Goal: Task Accomplishment & Management: Use online tool/utility

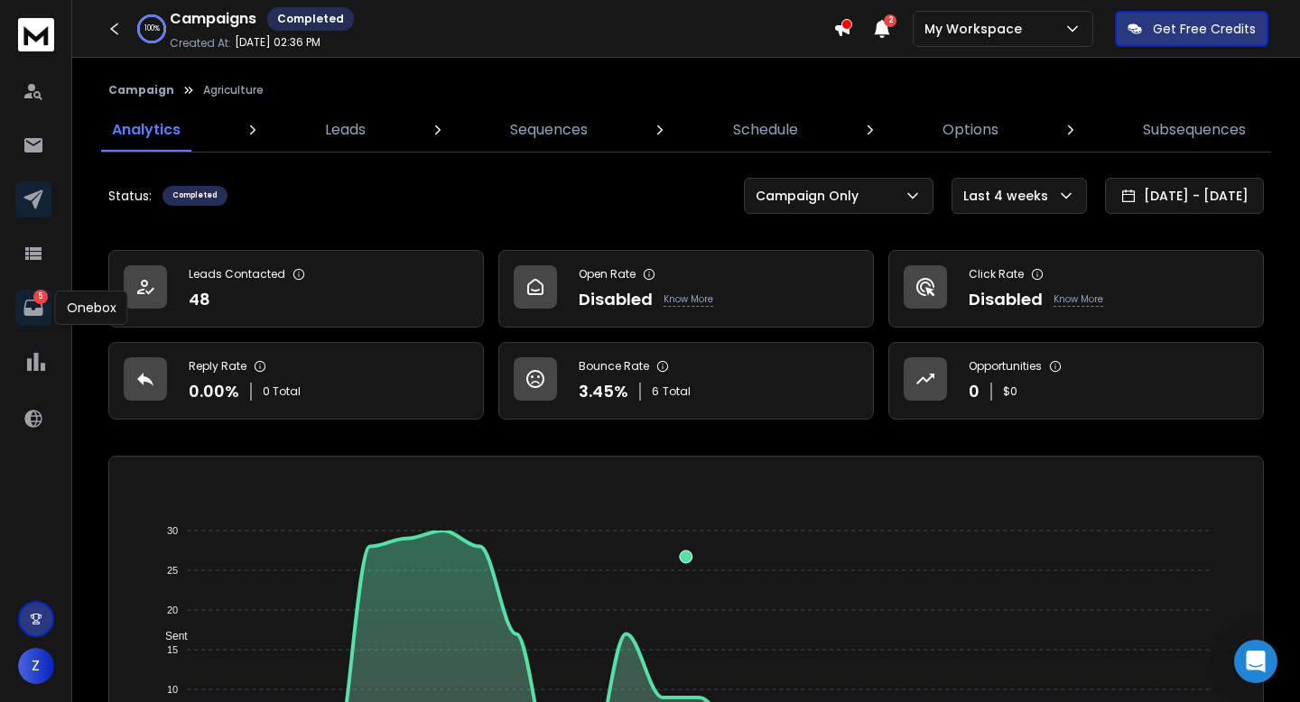
click at [38, 303] on p "5" at bounding box center [40, 297] width 14 height 14
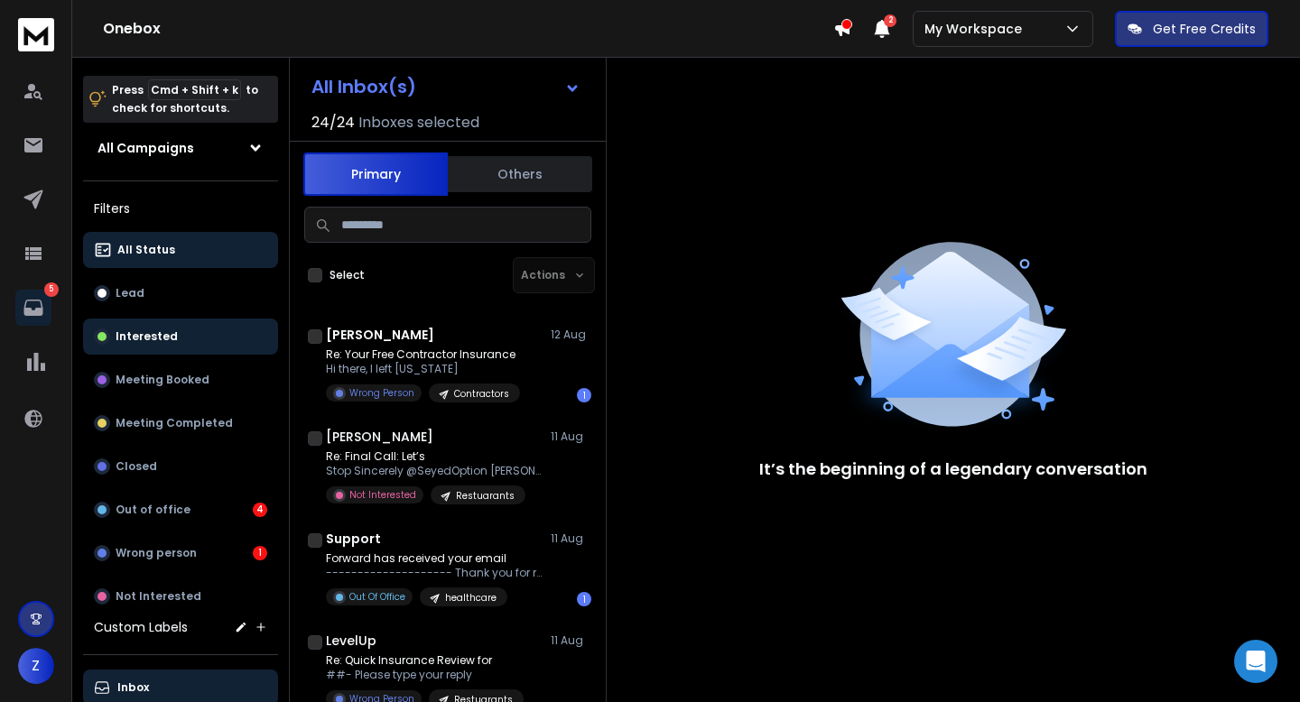
click at [177, 343] on button "Interested" at bounding box center [180, 337] width 195 height 36
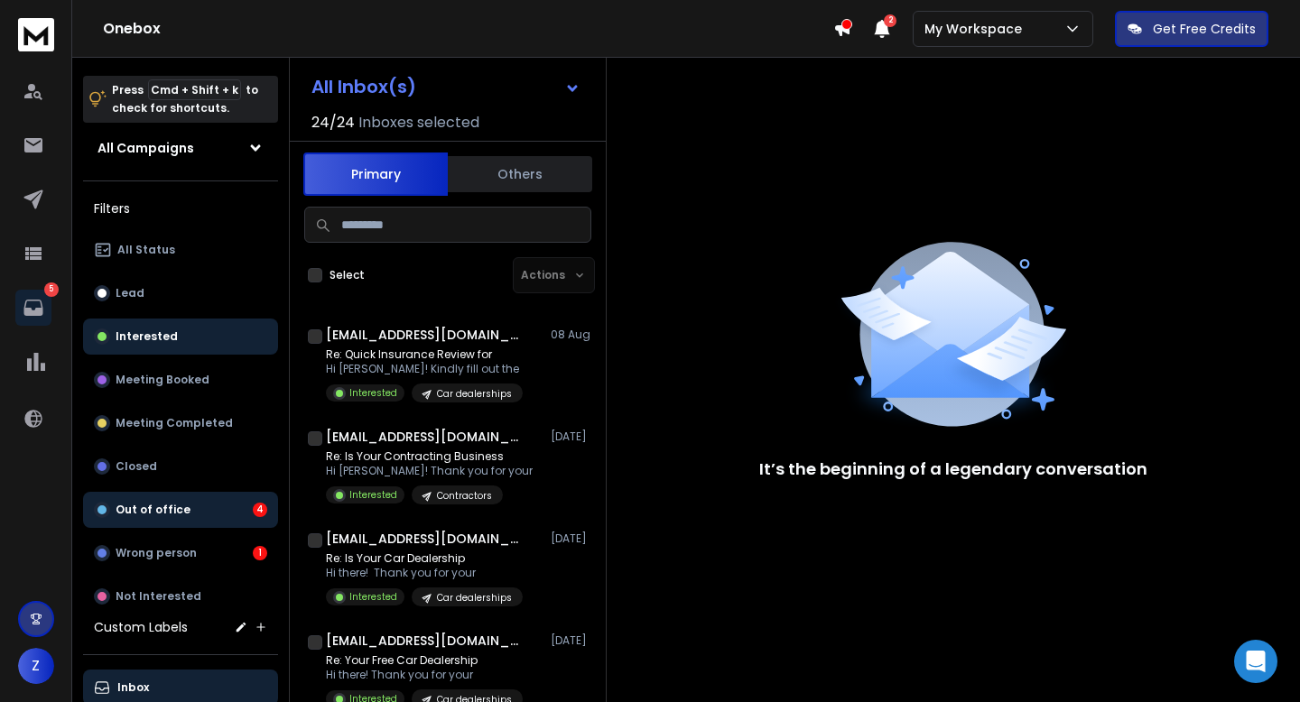
click at [178, 506] on p "Out of office" at bounding box center [153, 510] width 75 height 14
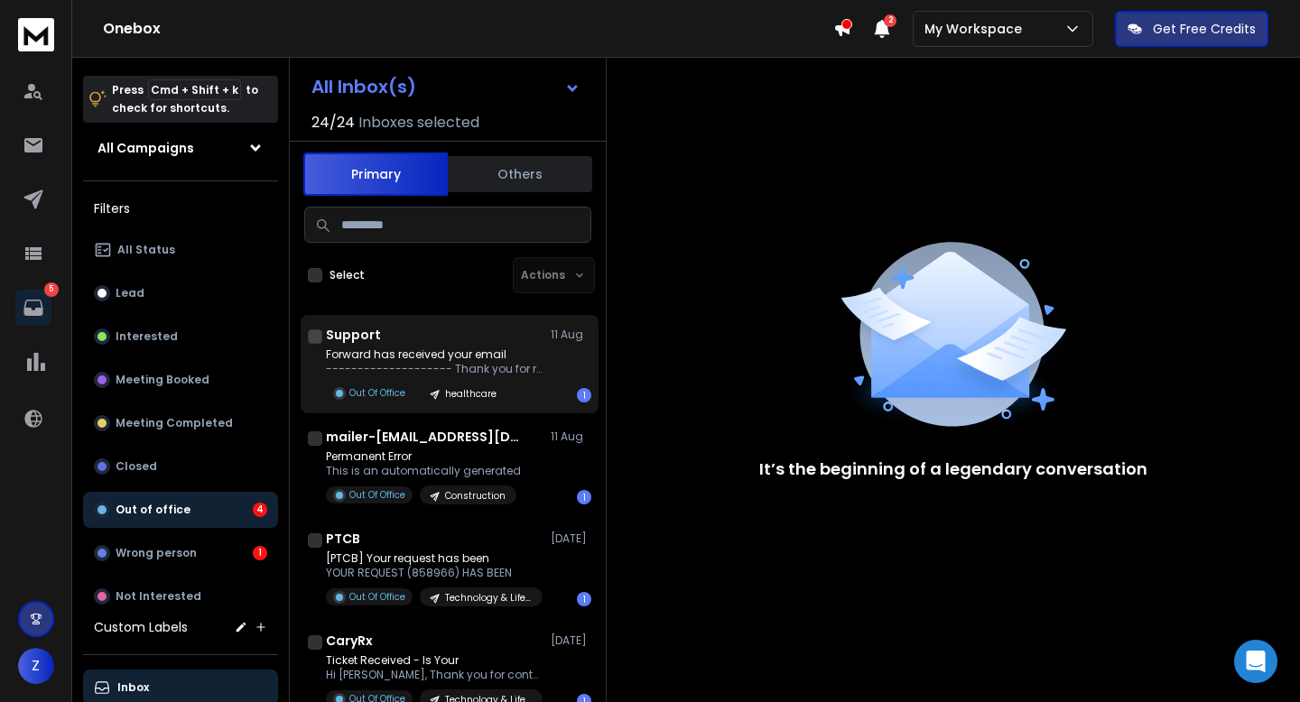
click at [432, 347] on div "Support [DATE] Forward has received your email -------------------- Thank you f…" at bounding box center [458, 364] width 265 height 77
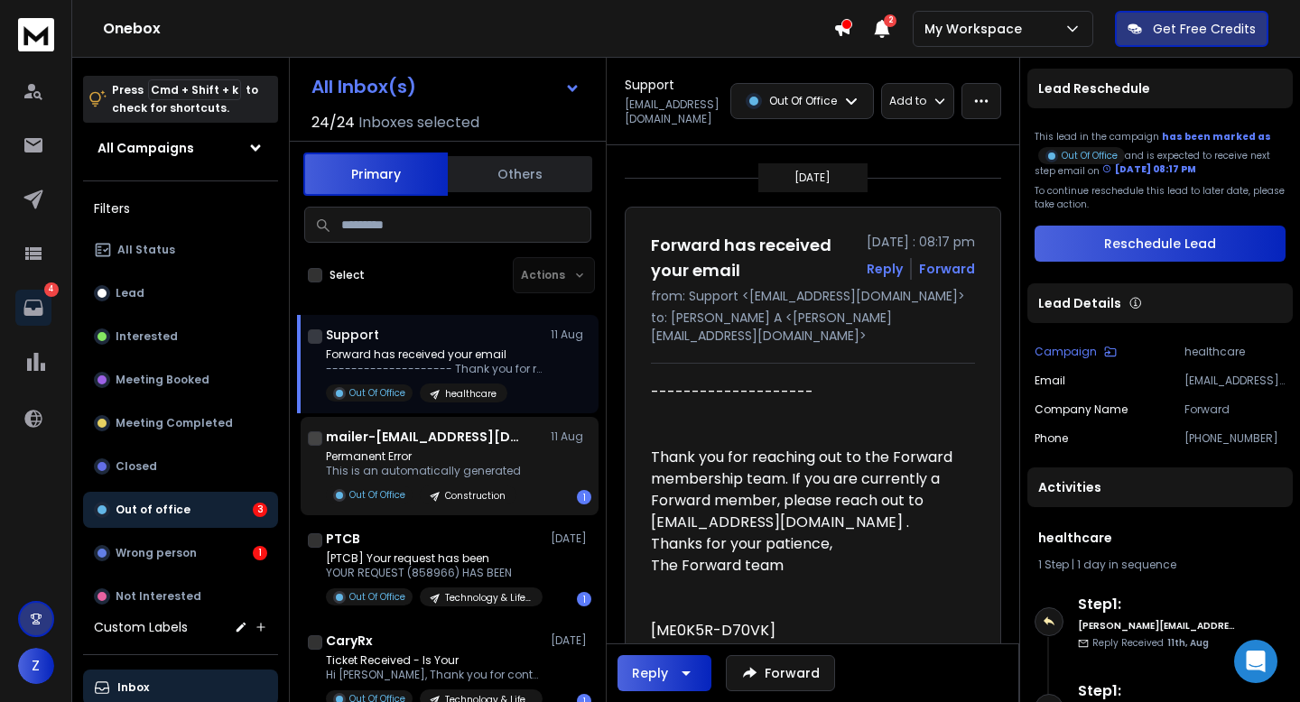
click at [429, 446] on div "mailer-[EMAIL_ADDRESS][DOMAIN_NAME] [DATE] Permanent Error This is an automatic…" at bounding box center [458, 466] width 265 height 77
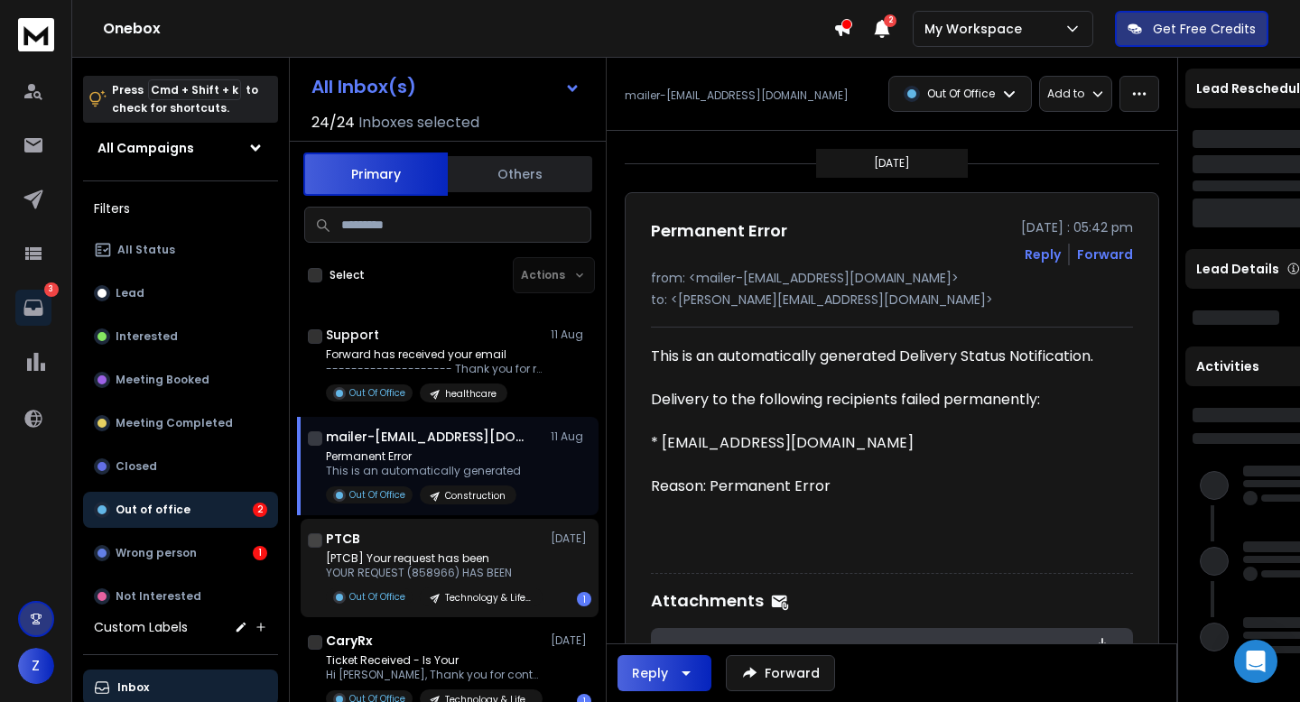
click at [433, 573] on p "YOUR REQUEST (858966) HAS BEEN" at bounding box center [434, 573] width 217 height 14
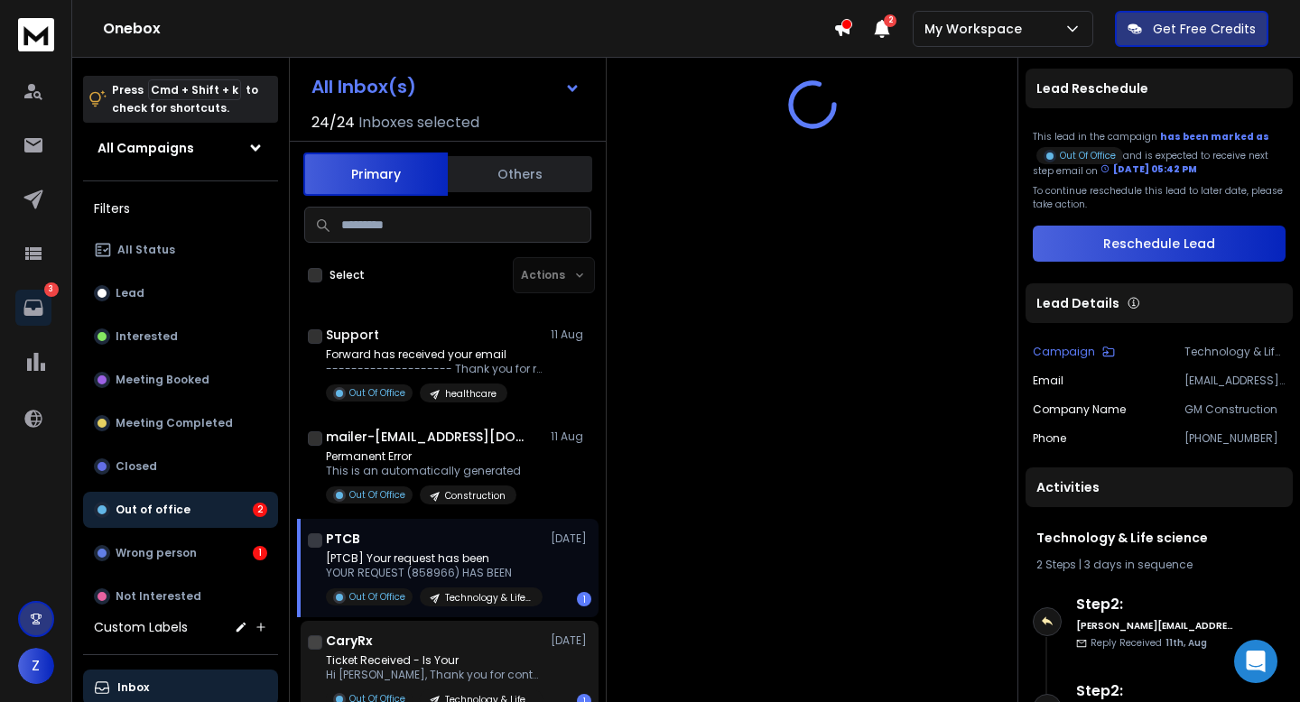
click at [427, 661] on p "Ticket Received - Is Your" at bounding box center [434, 661] width 217 height 14
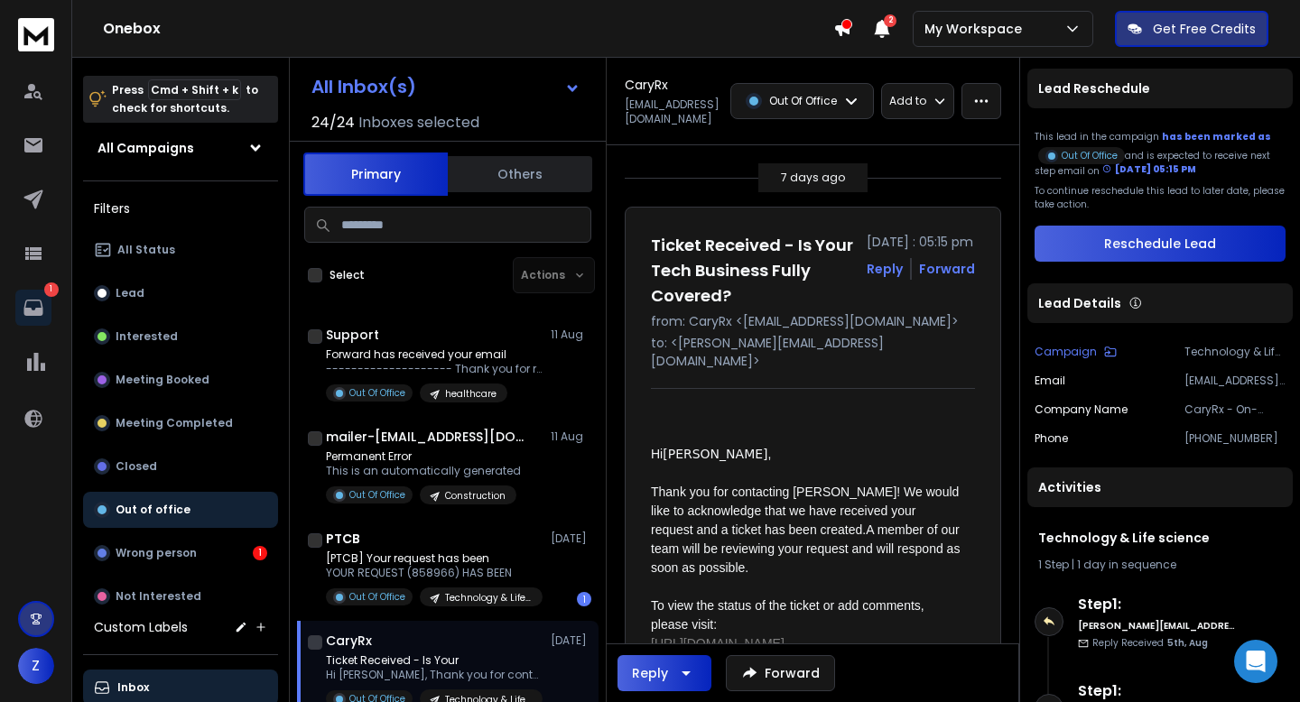
scroll to position [183, 0]
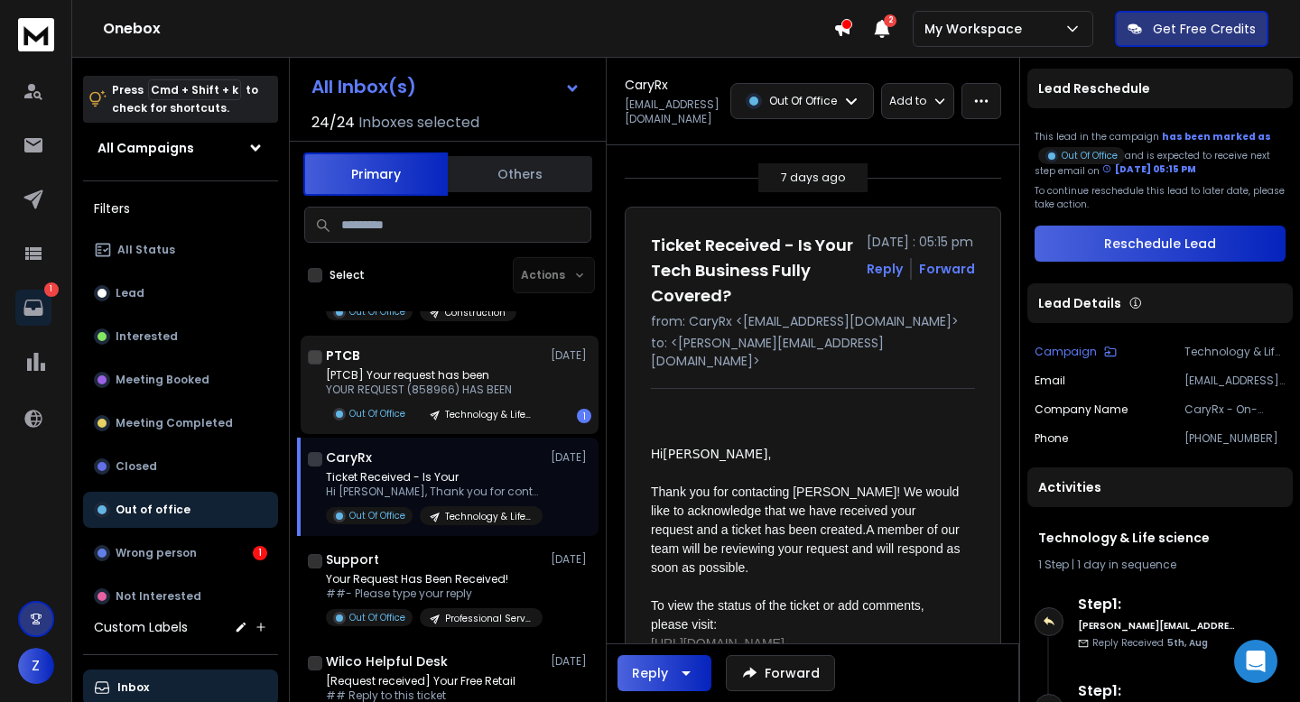
click at [454, 408] on p "Technology & Life science" at bounding box center [488, 415] width 87 height 14
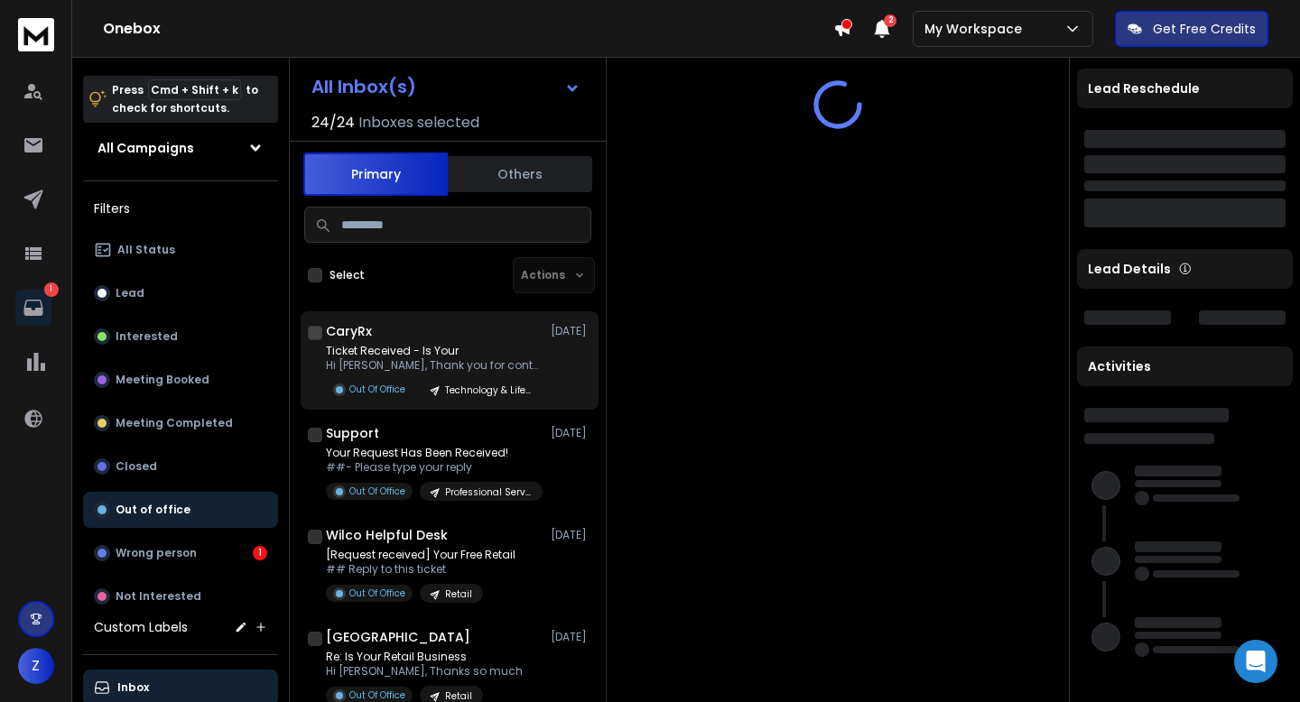
scroll to position [333, 0]
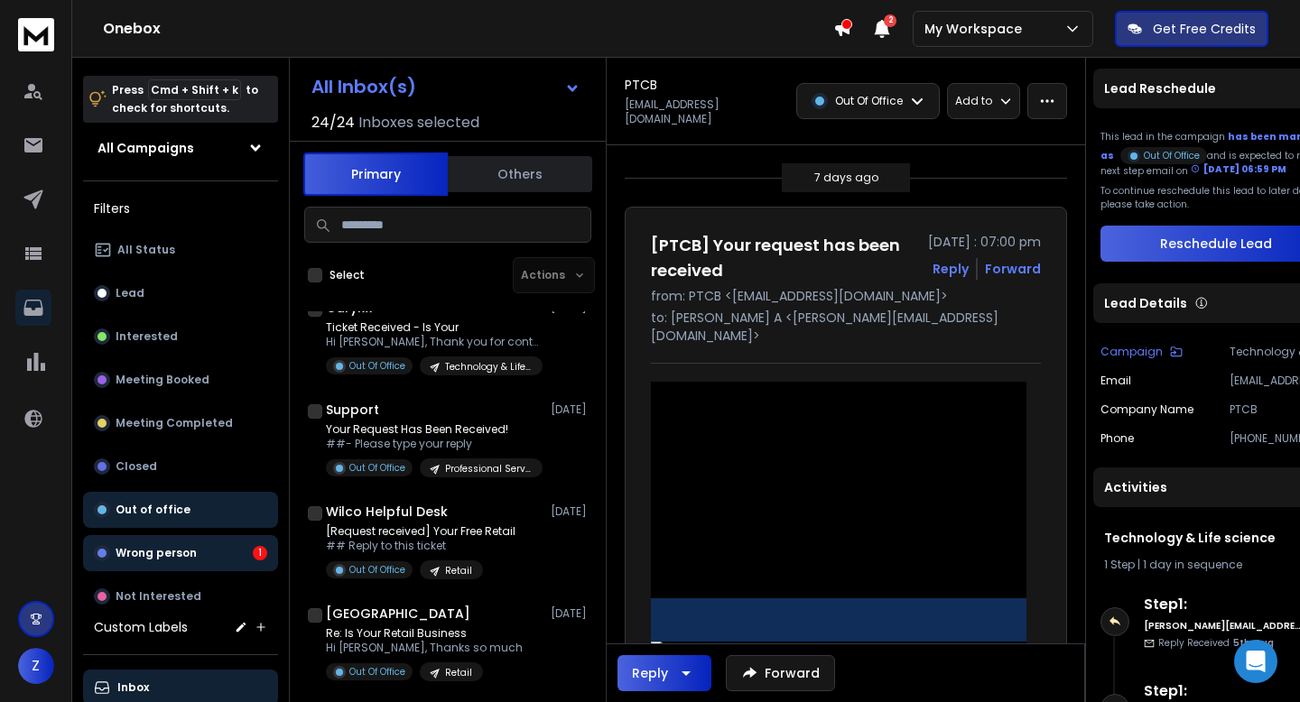
click at [172, 550] on p "Wrong person" at bounding box center [156, 553] width 81 height 14
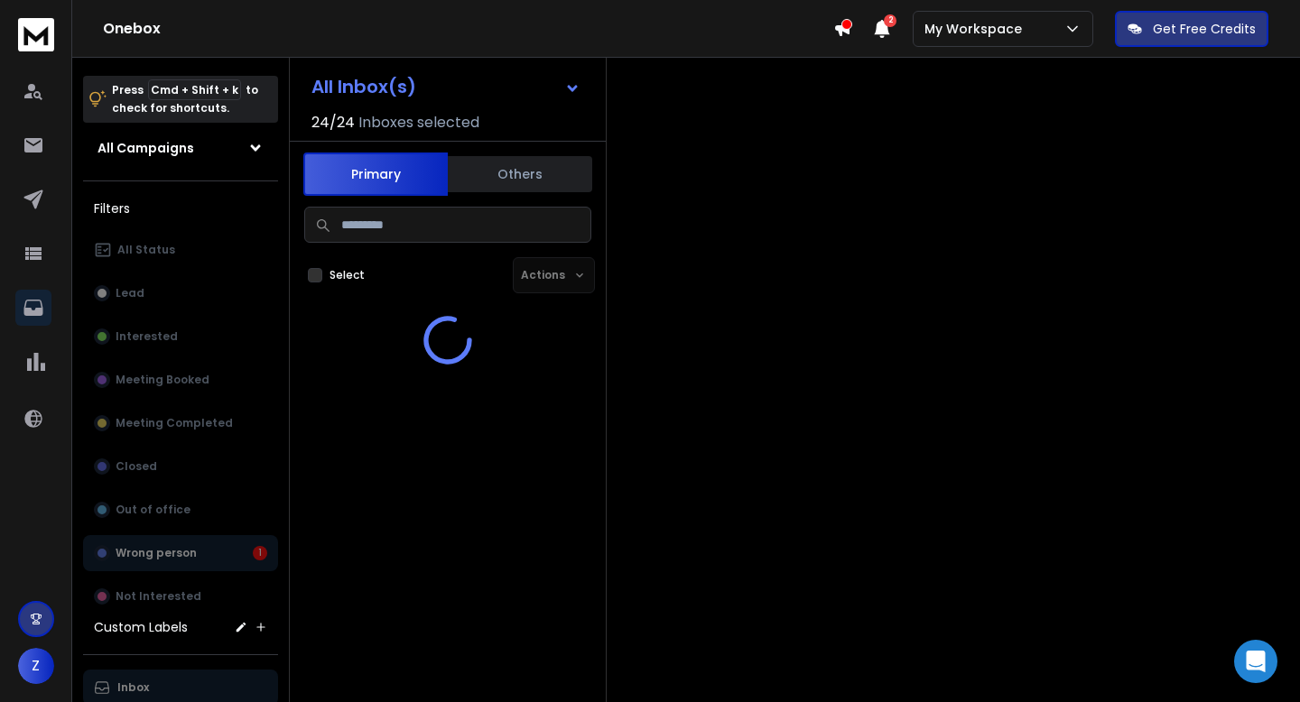
scroll to position [0, 0]
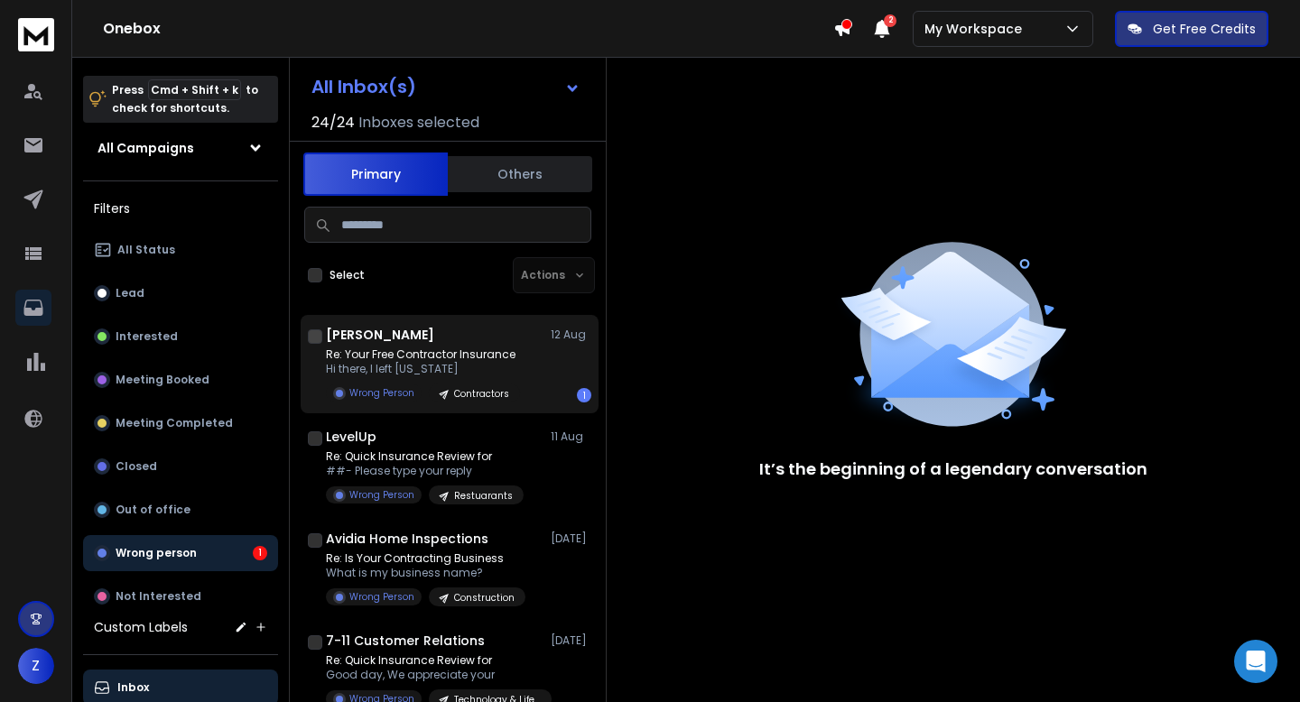
click at [395, 330] on h1 "[PERSON_NAME]" at bounding box center [380, 335] width 108 height 18
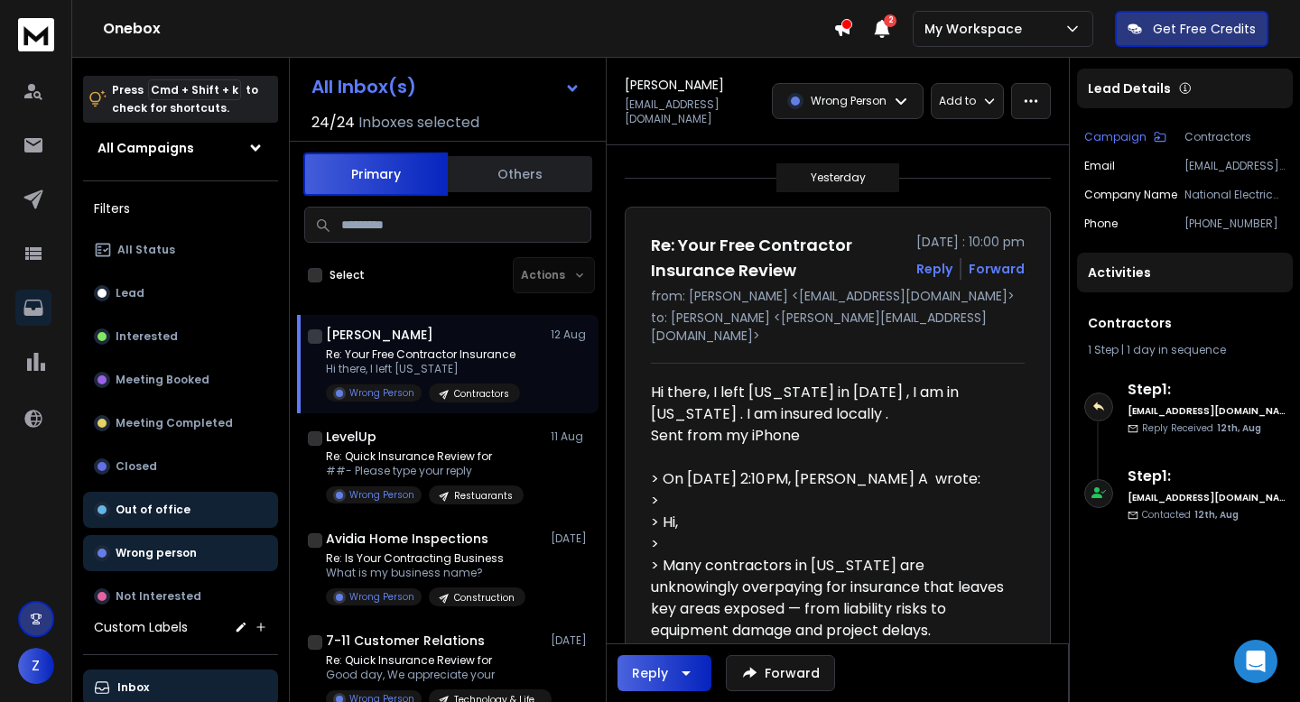
click at [150, 506] on p "Out of office" at bounding box center [153, 510] width 75 height 14
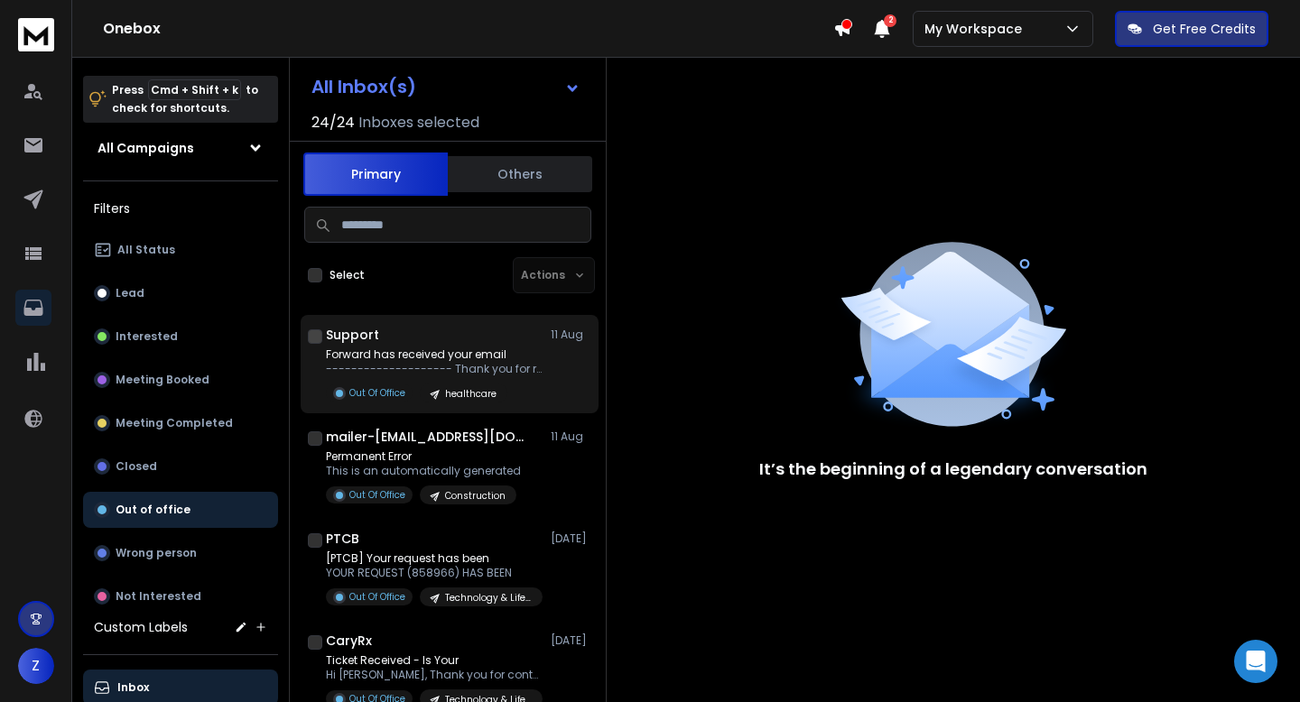
click at [475, 358] on p "Forward has received your email" at bounding box center [434, 355] width 217 height 14
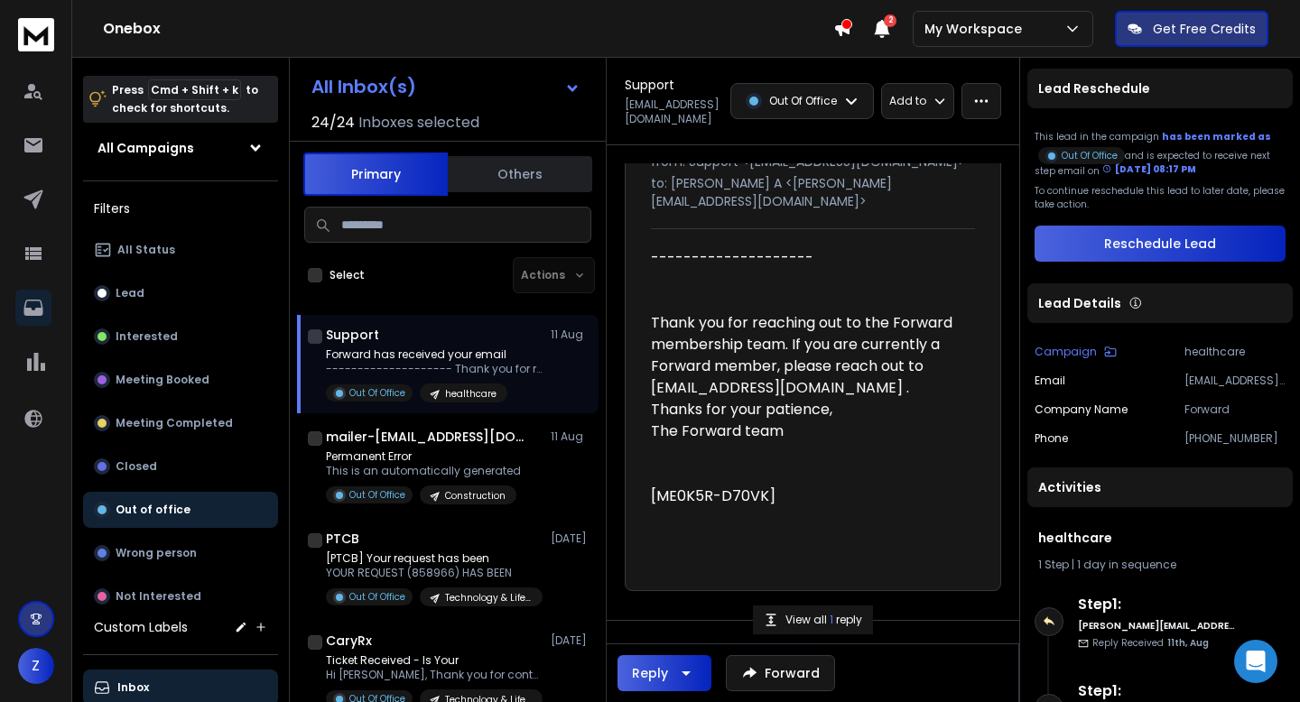
scroll to position [135, 0]
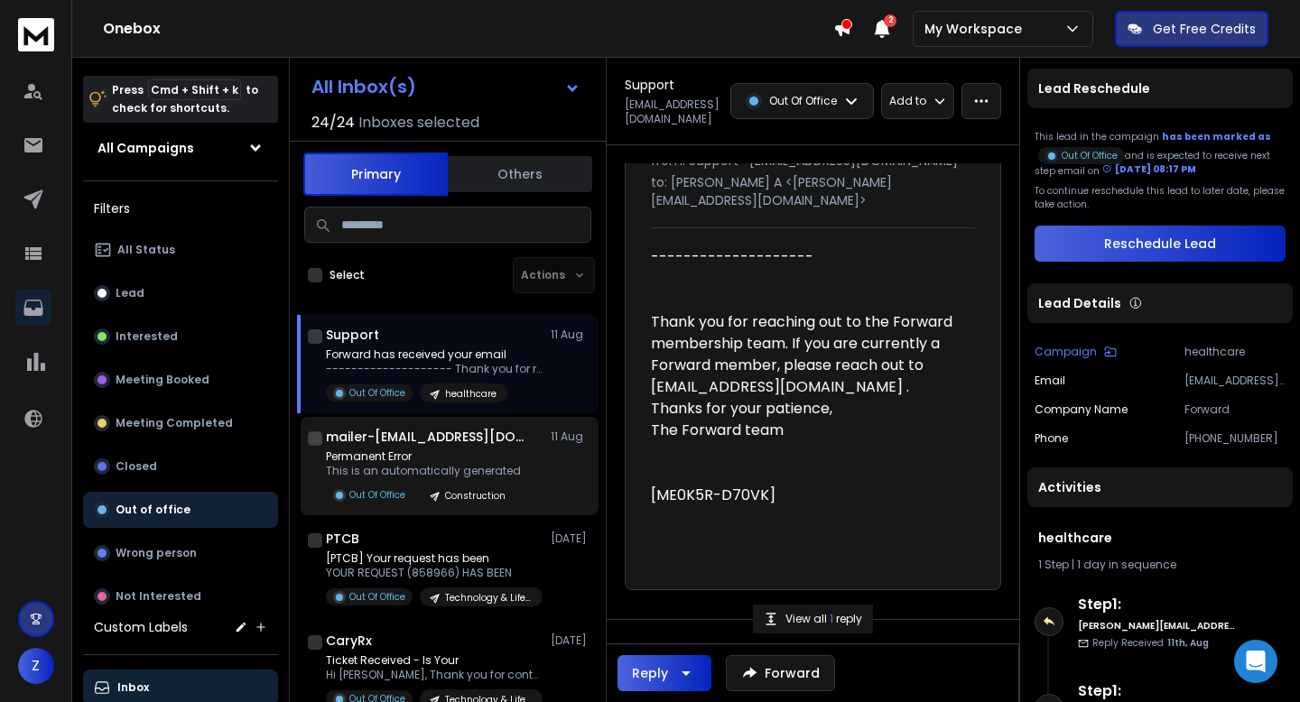
click at [378, 451] on p "Permanent Error" at bounding box center [423, 457] width 195 height 14
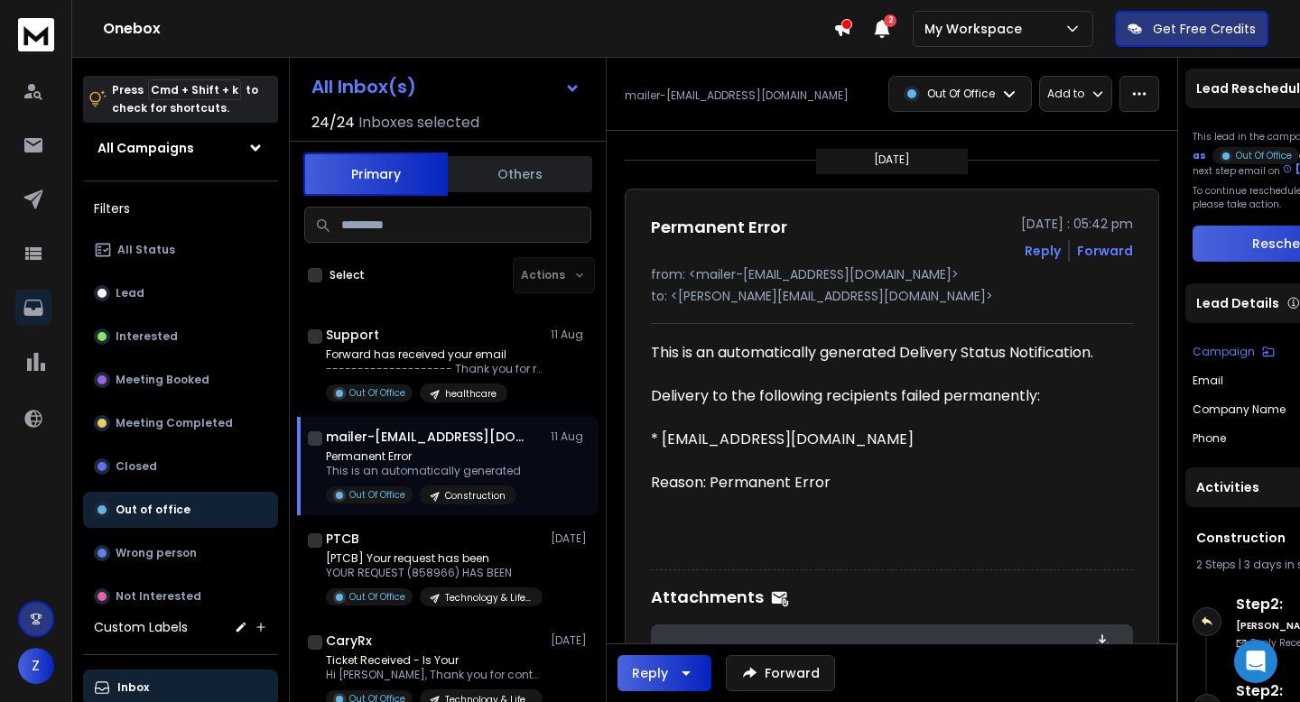
scroll to position [0, 0]
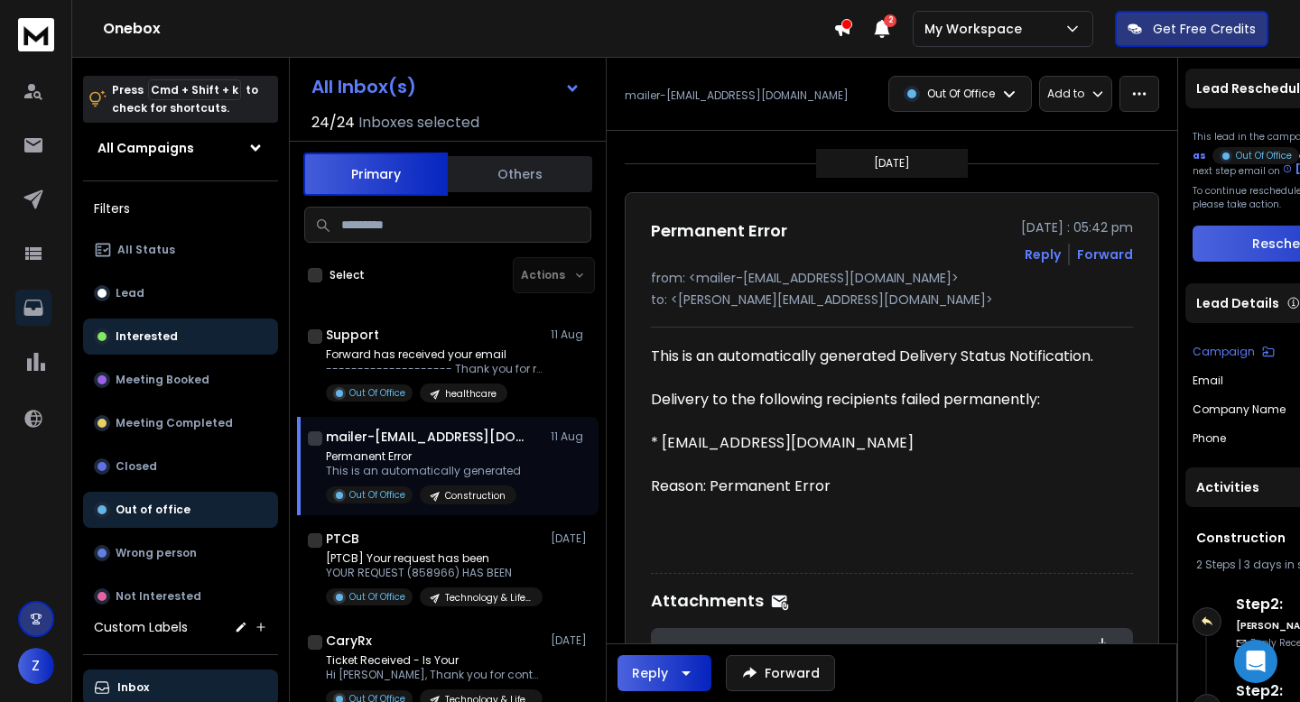
click at [176, 340] on button "Interested" at bounding box center [180, 337] width 195 height 36
